Goal: Communication & Community: Answer question/provide support

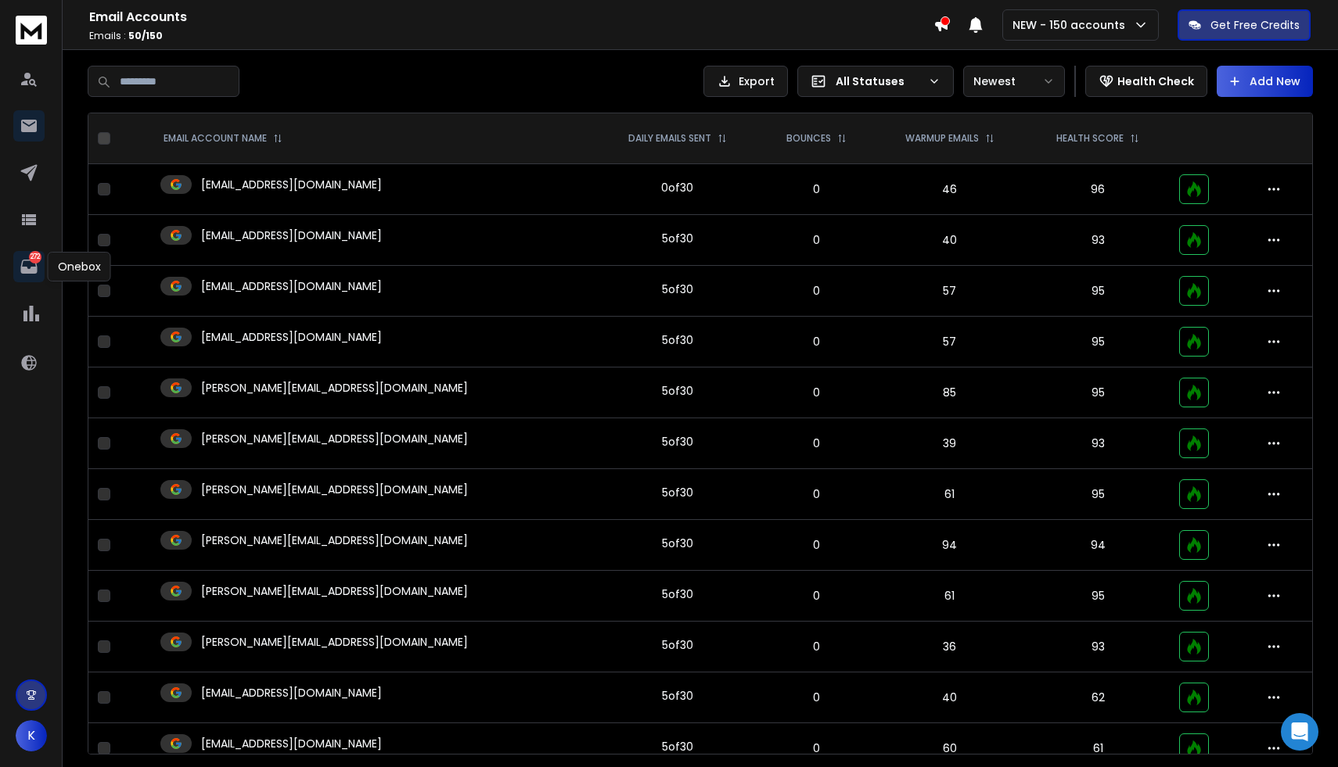
click at [39, 275] on link "272" at bounding box center [28, 266] width 31 height 31
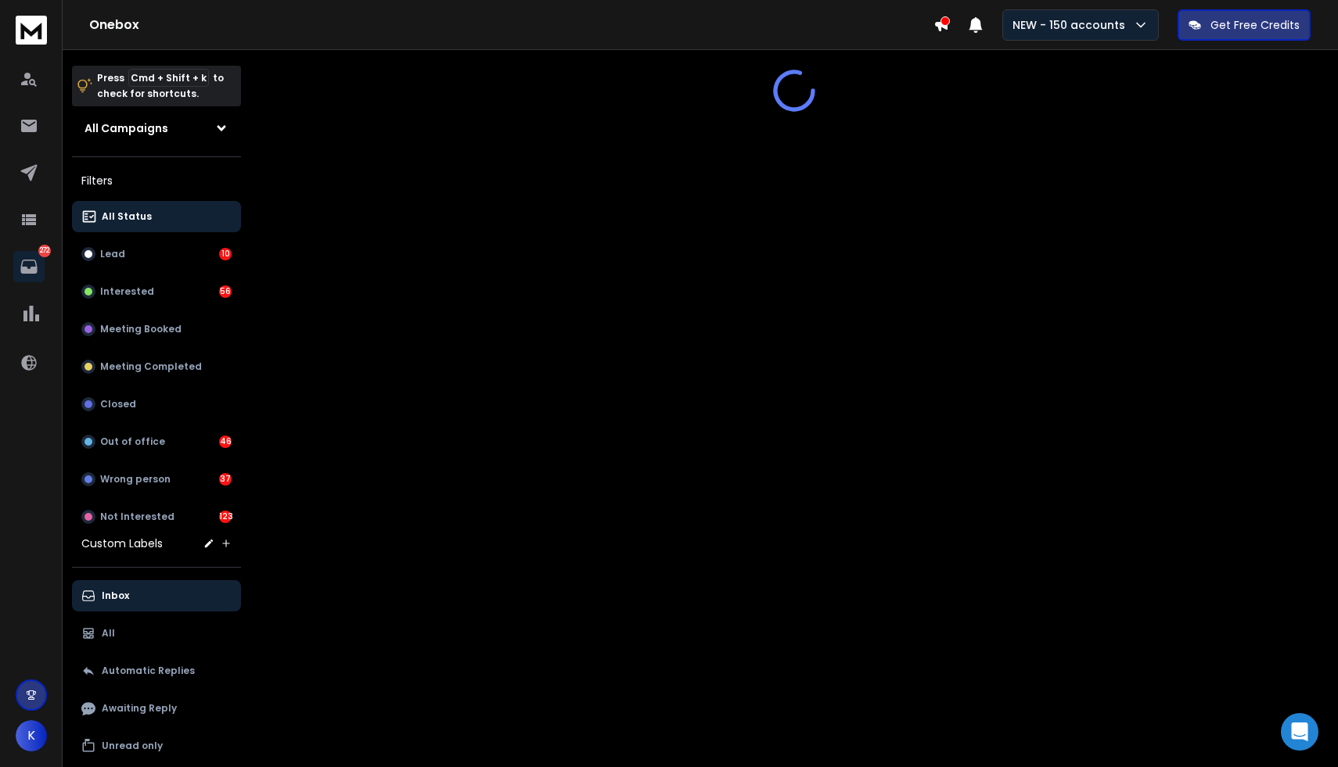
click at [1111, 22] on p "NEW - 150 accounts" at bounding box center [1071, 25] width 119 height 16
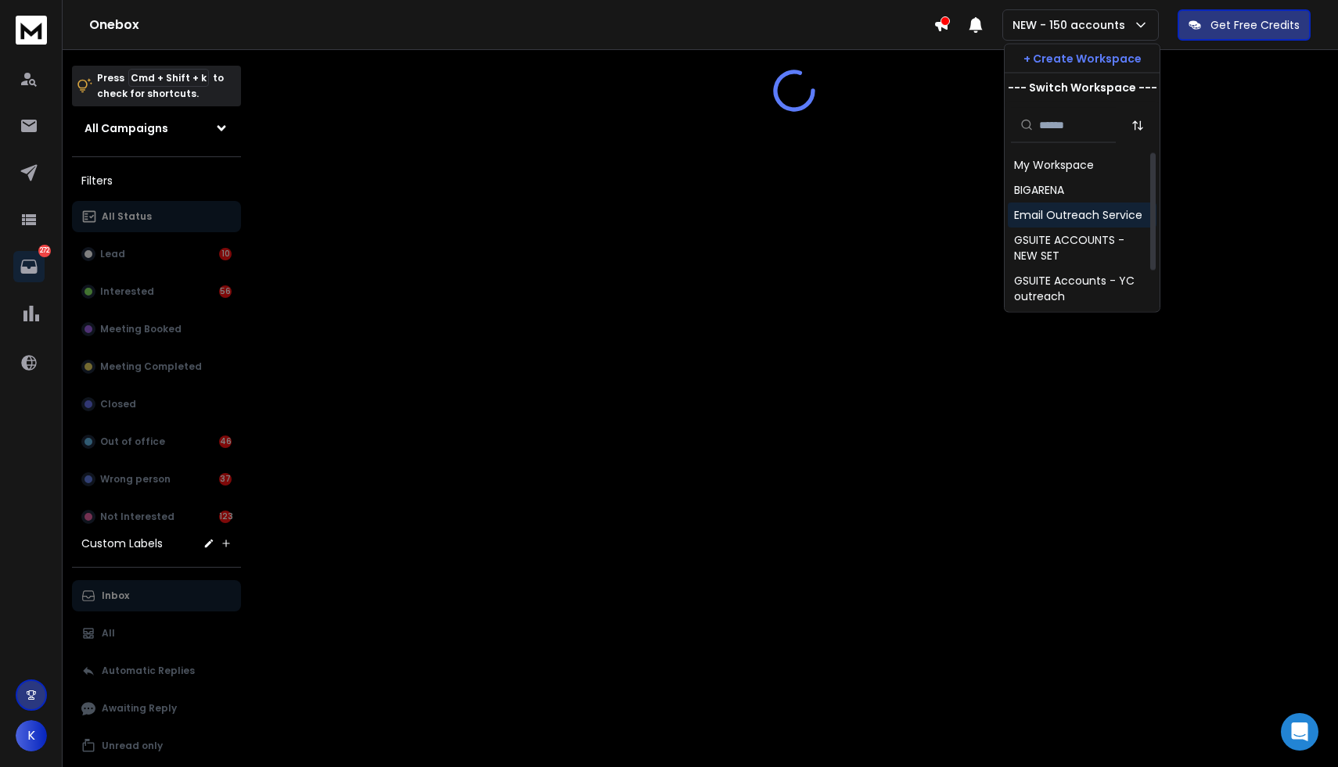
click at [1042, 221] on div "Email Outreach Service" at bounding box center [1078, 215] width 128 height 16
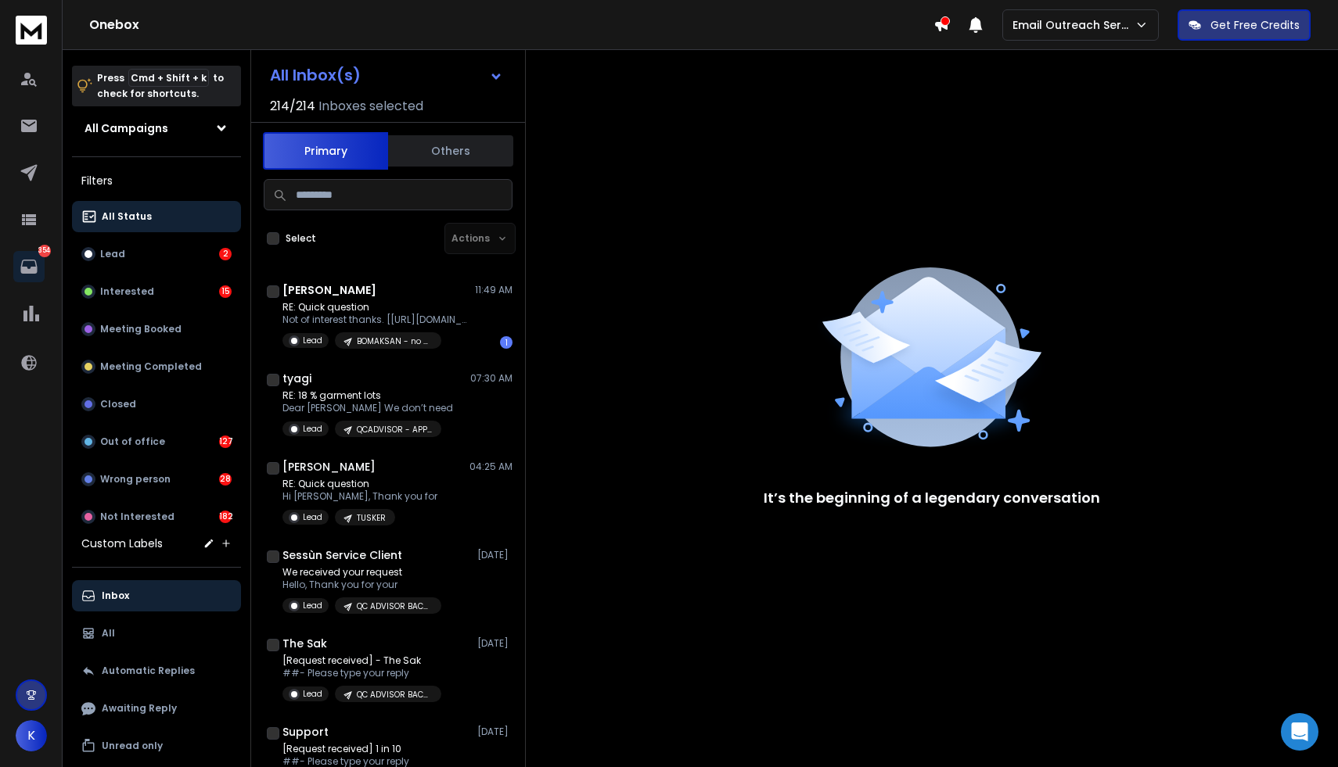
click at [335, 182] on input at bounding box center [388, 194] width 249 height 31
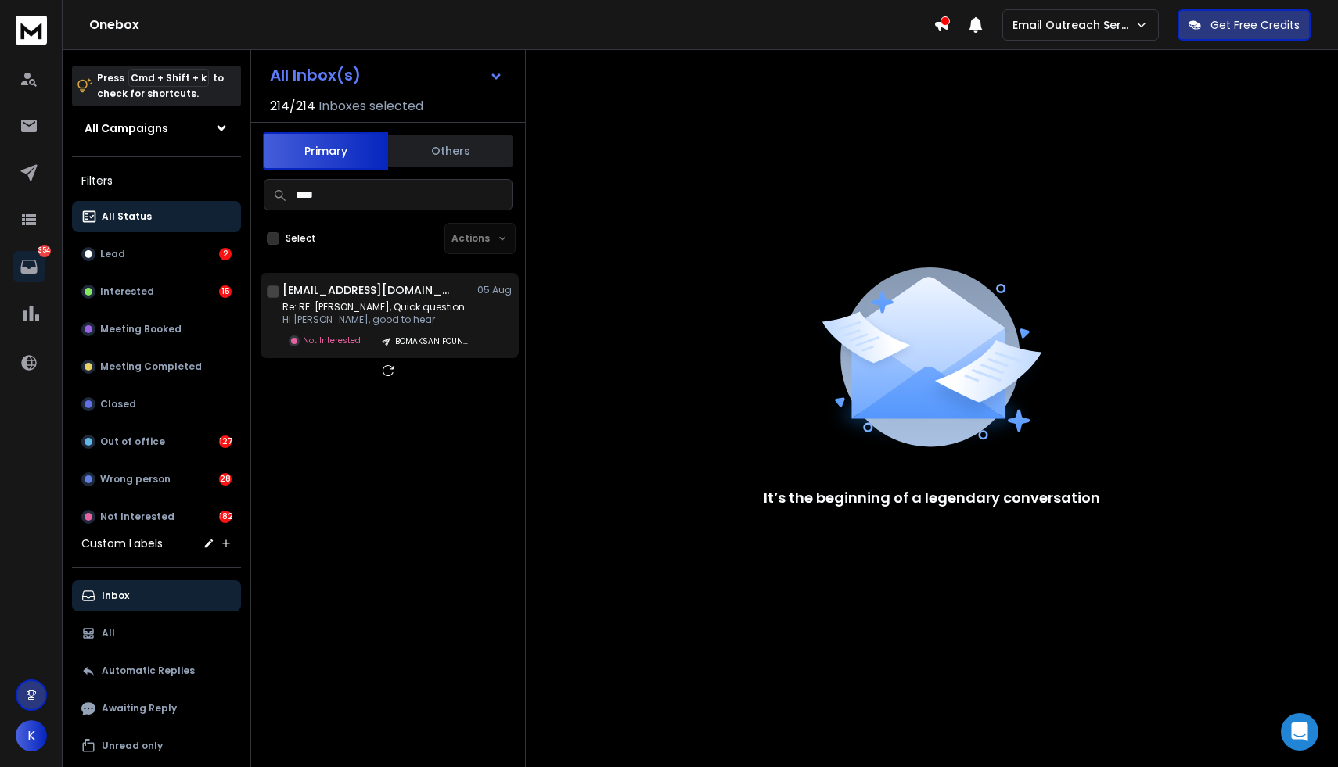
type input "****"
click at [397, 309] on p "Re: RE: Ivor, Quick question" at bounding box center [376, 307] width 188 height 13
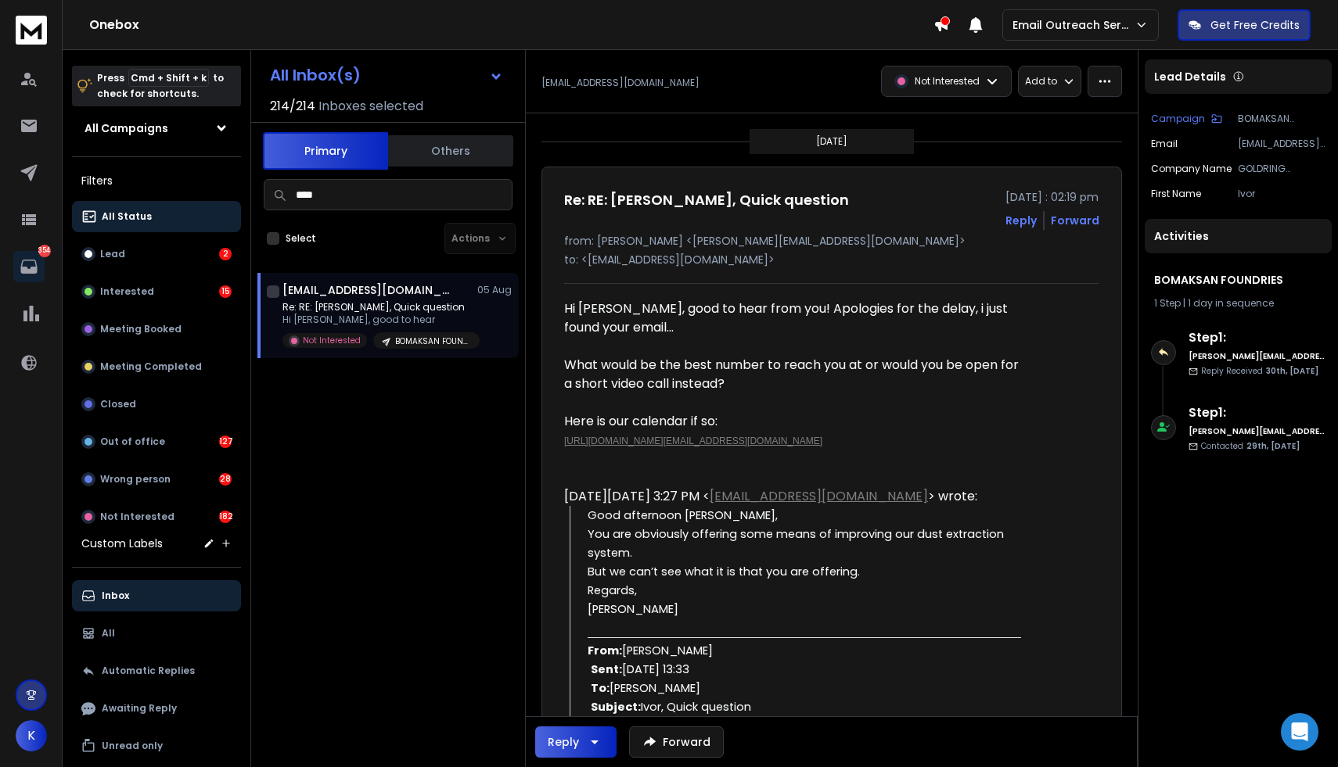
scroll to position [7, 0]
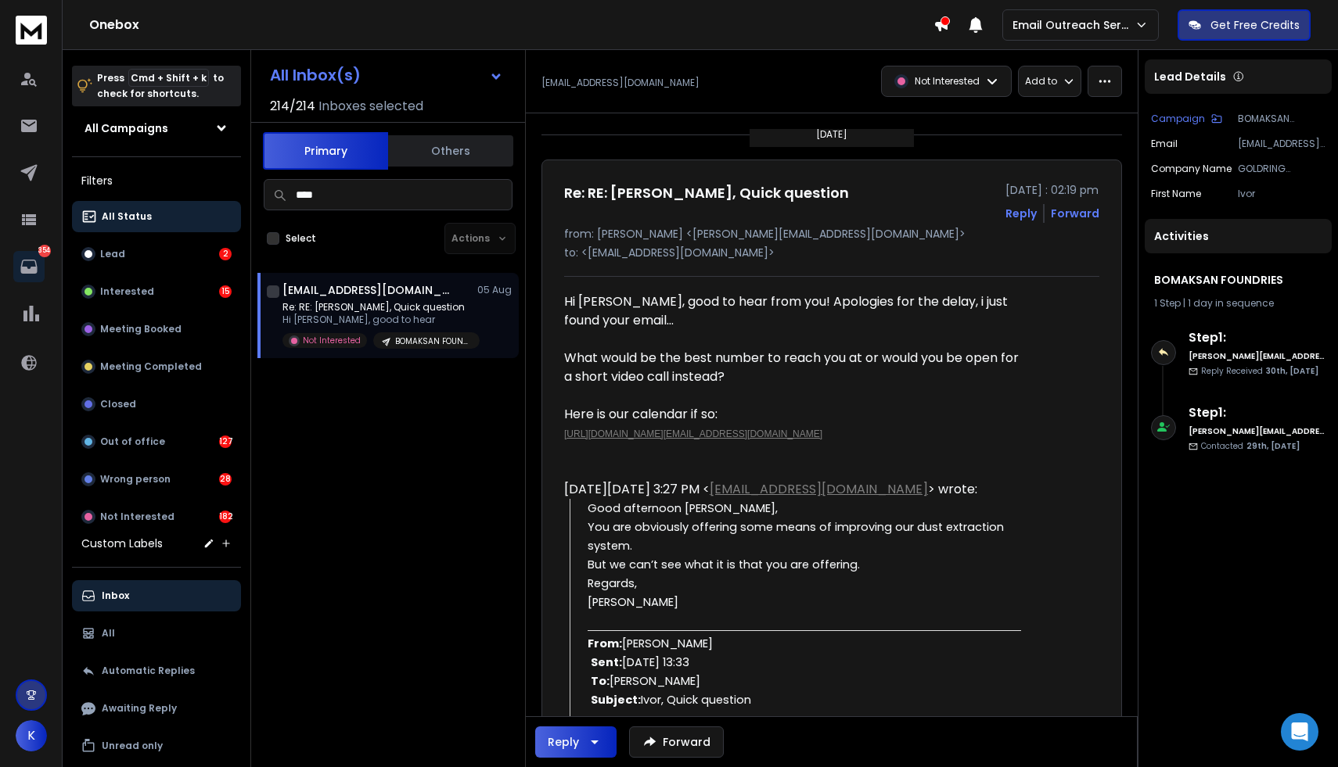
drag, startPoint x: 569, startPoint y: 732, endPoint x: 599, endPoint y: 741, distance: 31.7
click at [599, 741] on button "Reply" at bounding box center [575, 742] width 81 height 31
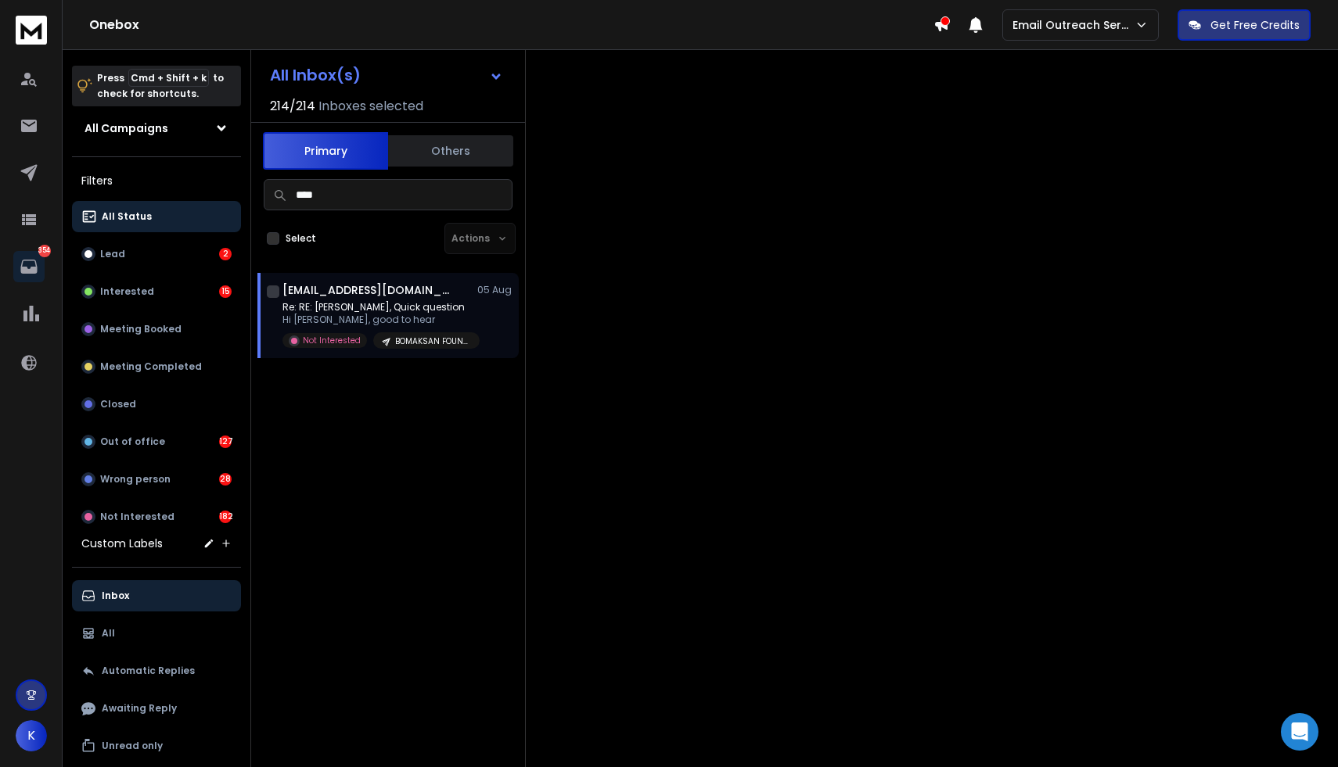
scroll to position [0, 0]
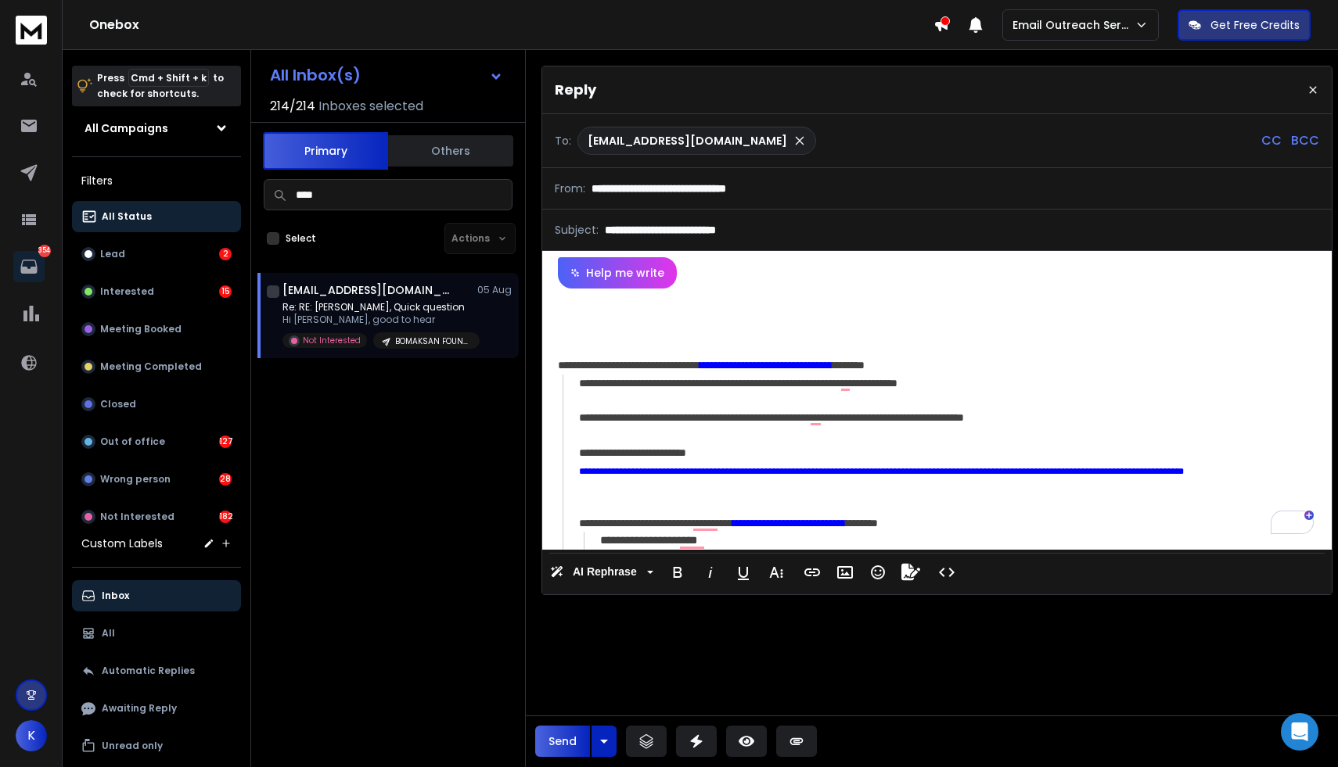
click at [1266, 145] on p "CC" at bounding box center [1271, 140] width 20 height 19
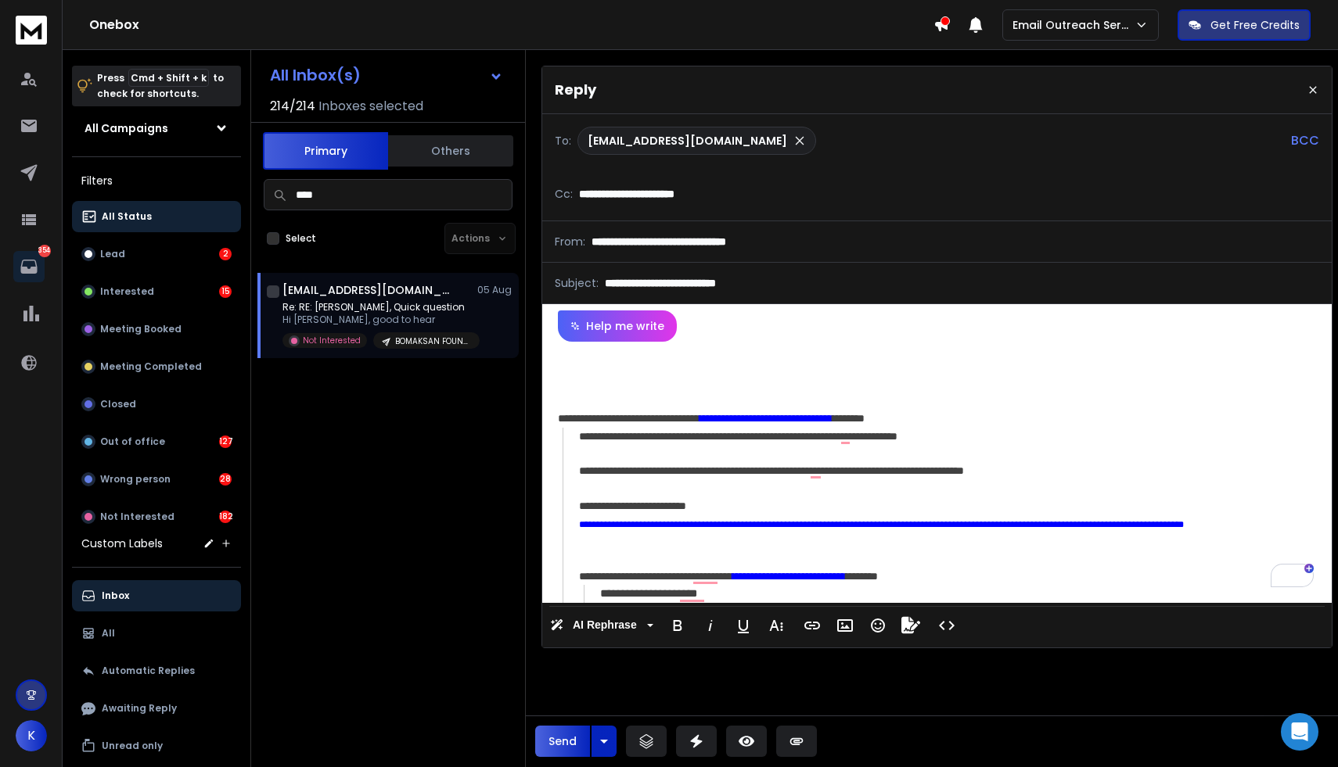
type input "**********"
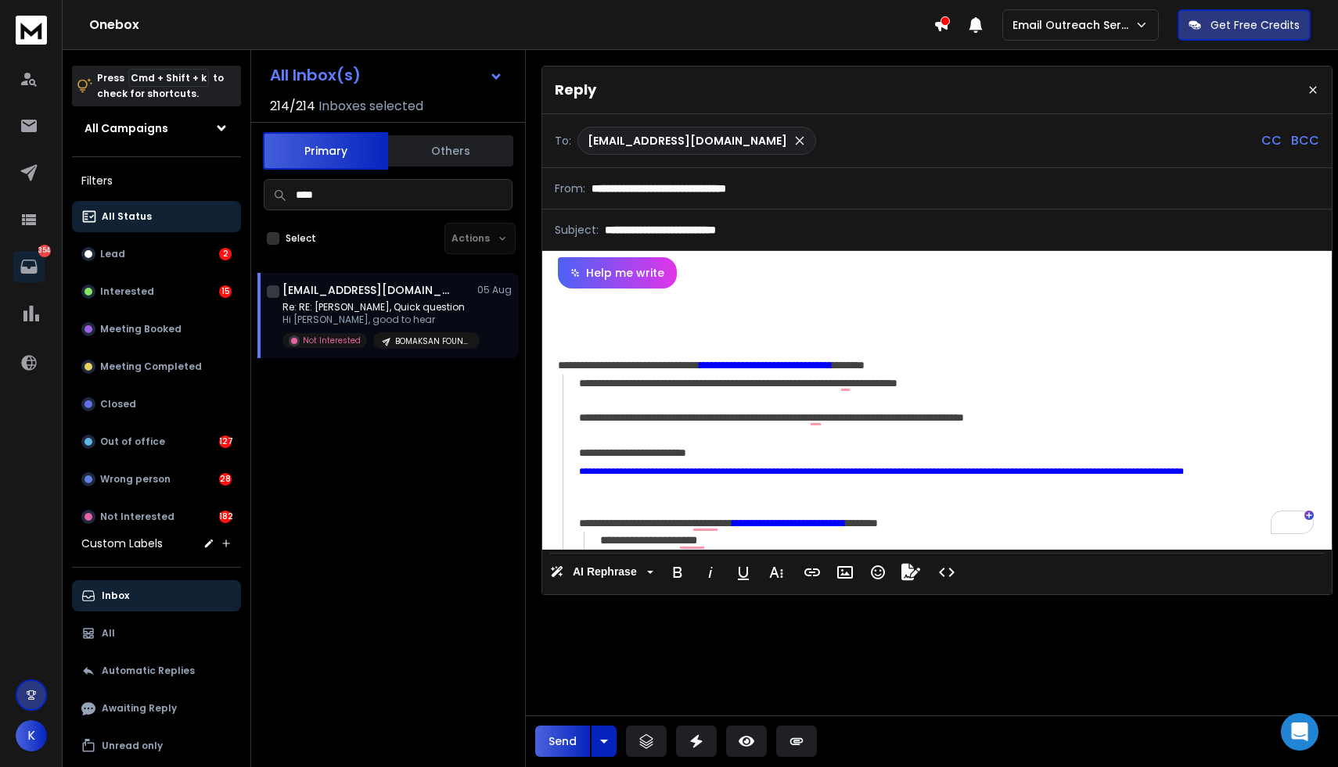
type input "*"
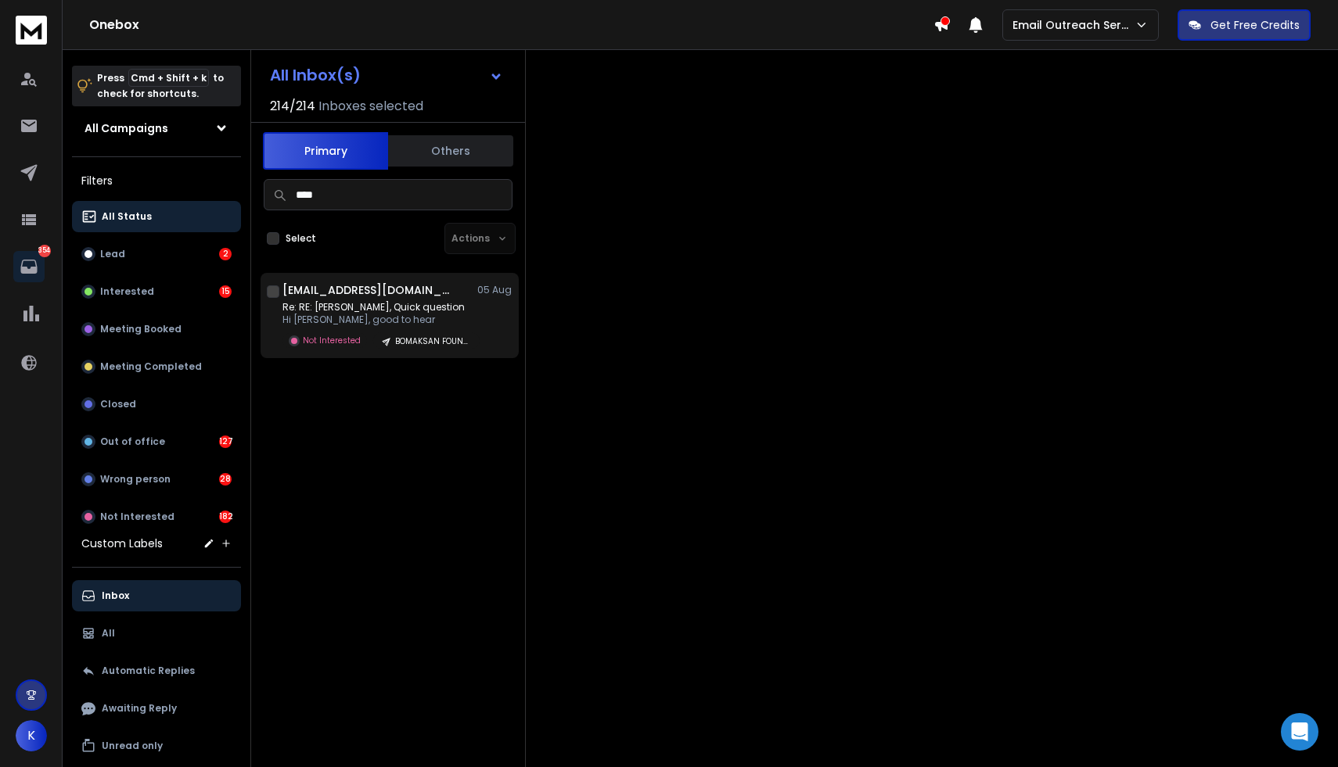
click at [372, 306] on p "Re: RE: Ivor, Quick question" at bounding box center [376, 307] width 188 height 13
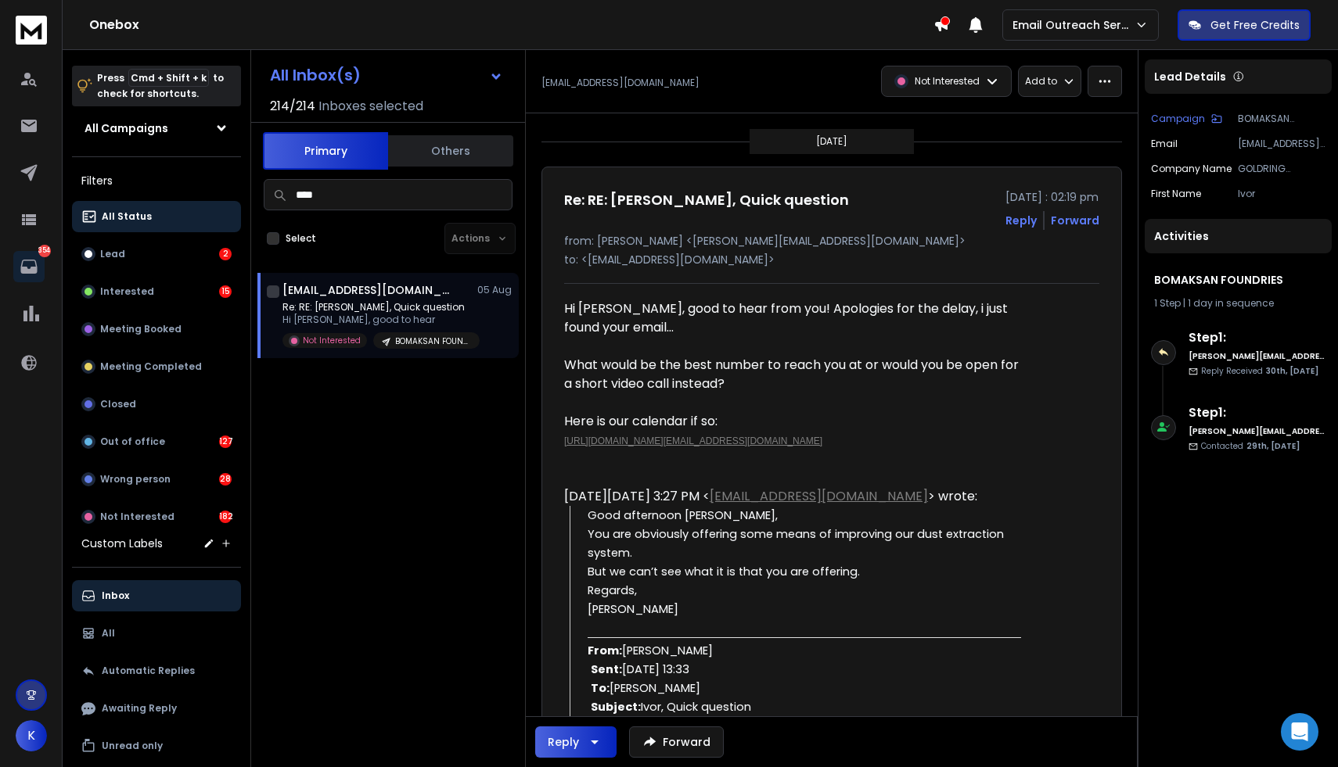
click at [1023, 224] on button "Reply" at bounding box center [1020, 221] width 31 height 16
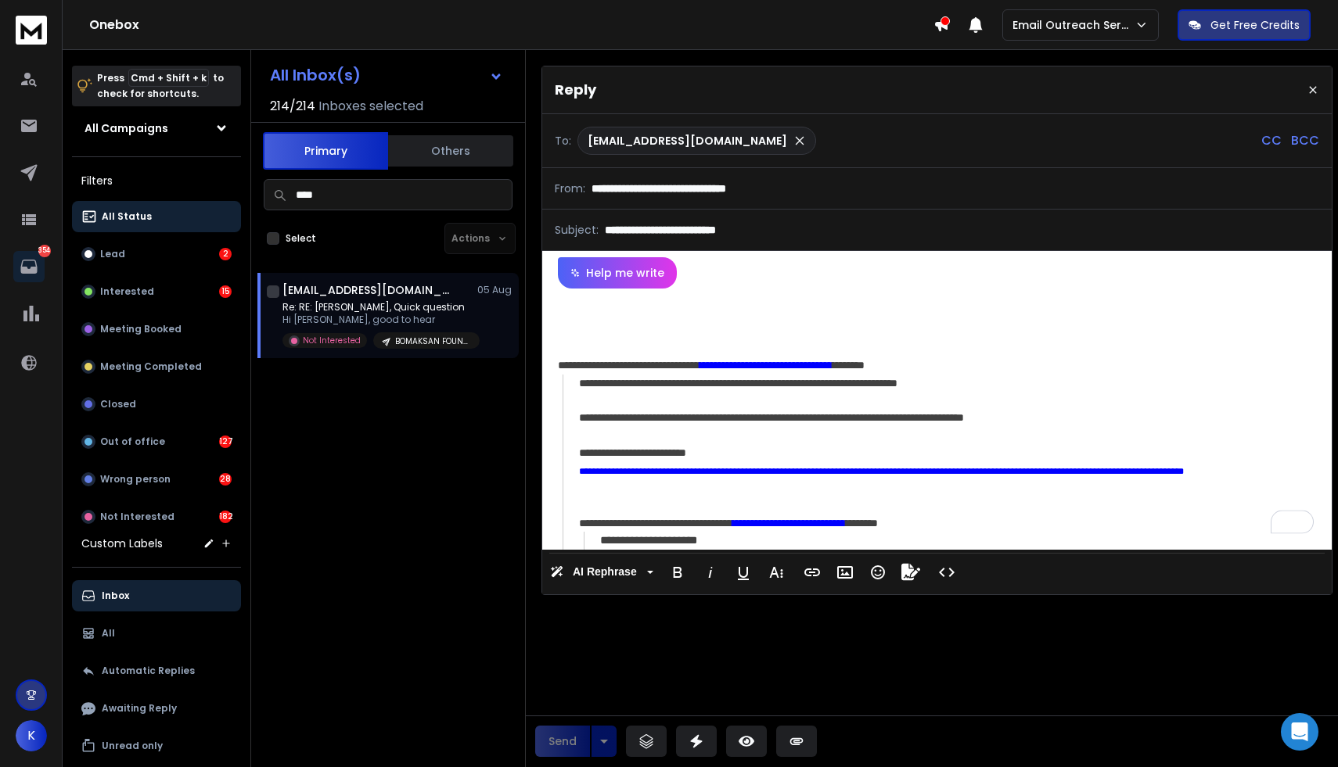
click at [1251, 133] on div "ivor@goldringindustries.co.uk" at bounding box center [915, 141] width 677 height 28
click at [1262, 138] on p "CC" at bounding box center [1271, 140] width 20 height 19
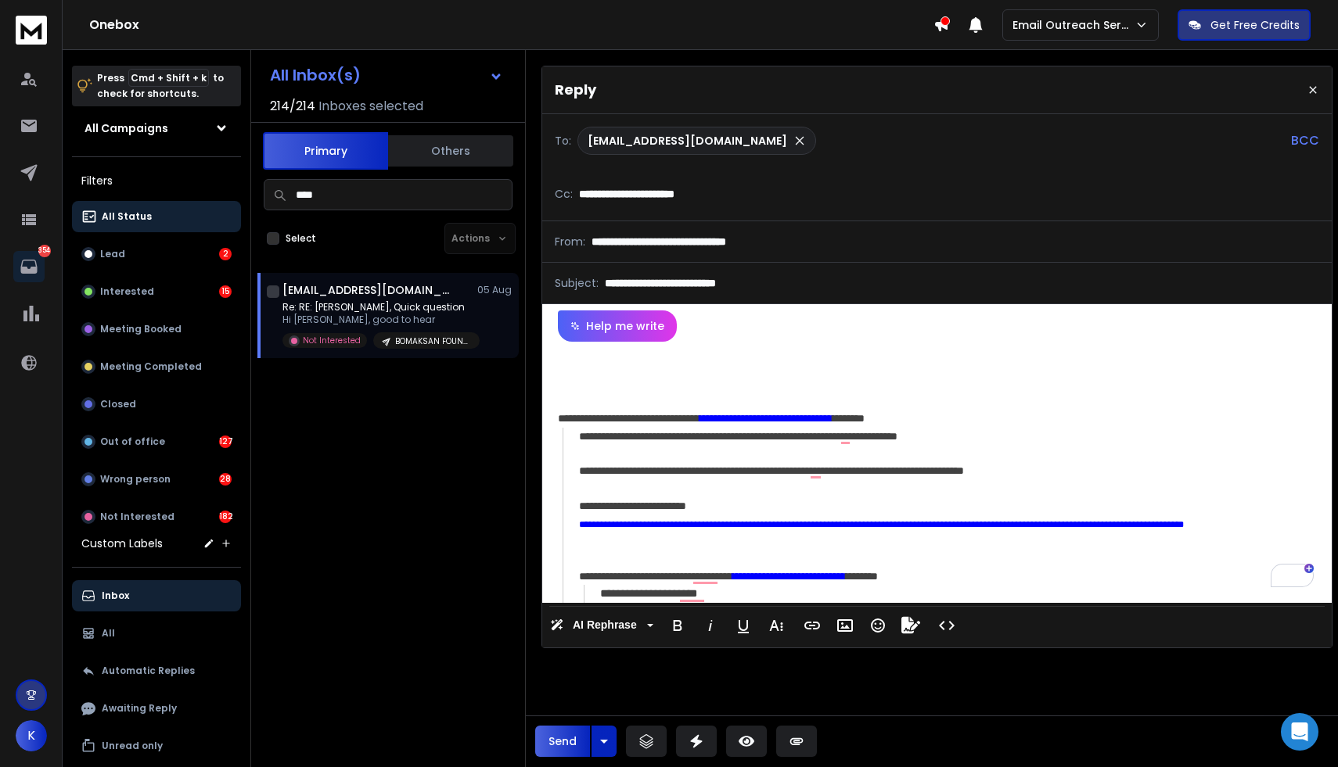
type input "**********"
click at [581, 367] on div "**********" at bounding box center [936, 472] width 789 height 261
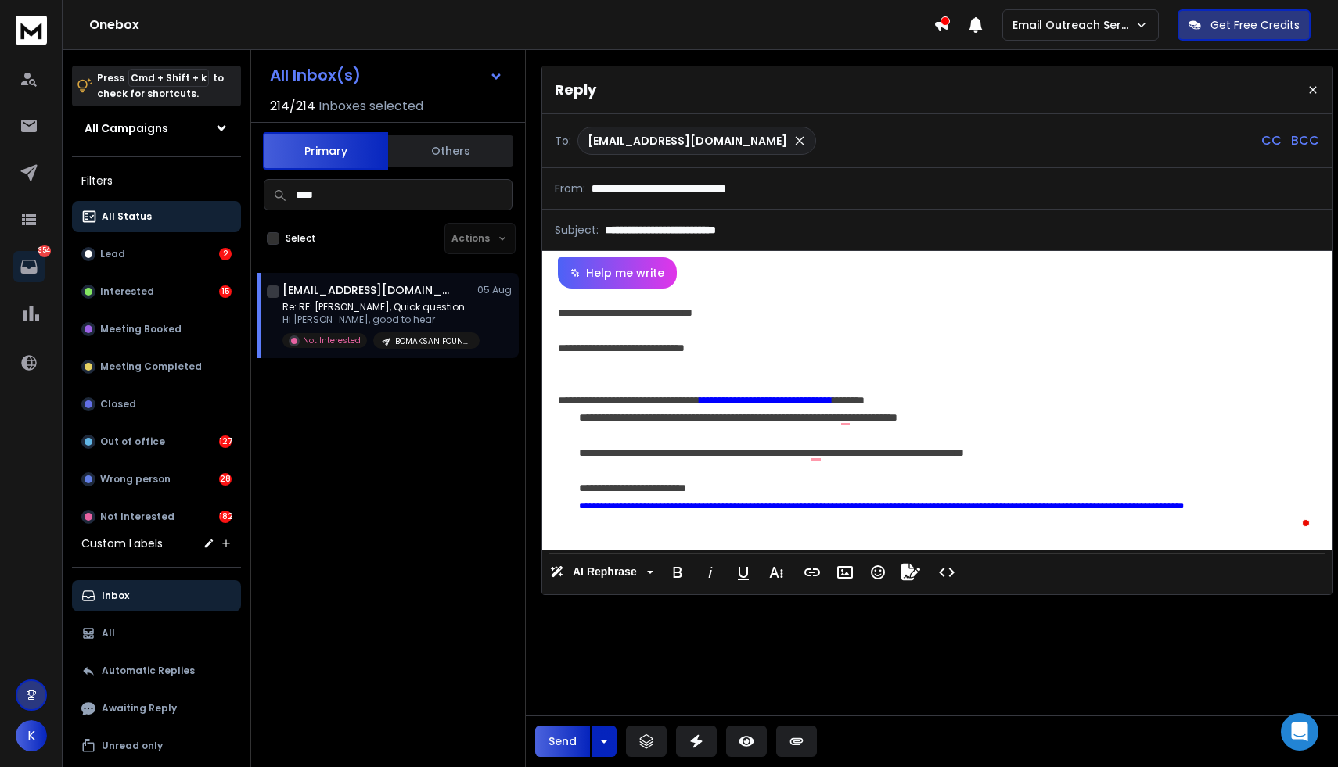
click at [556, 726] on button "Send" at bounding box center [562, 741] width 55 height 31
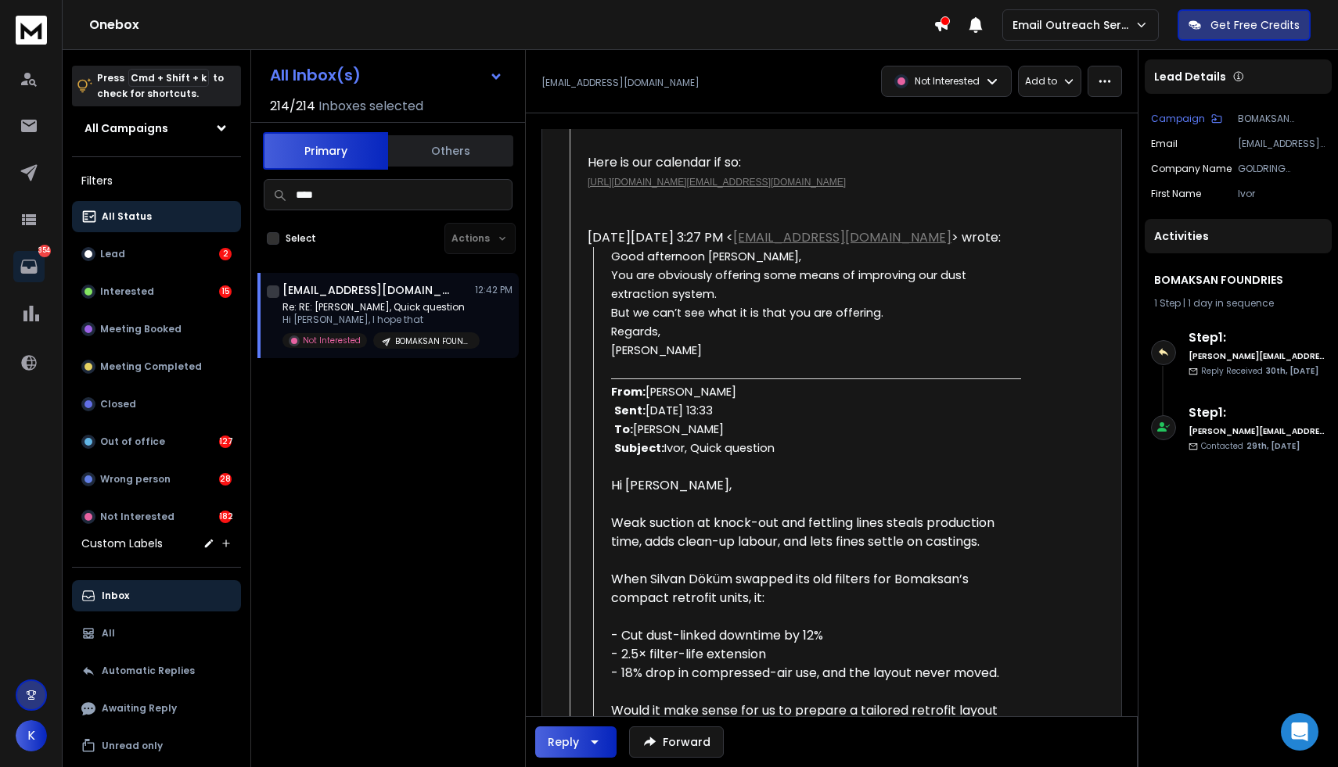
scroll to position [393, 0]
